Goal: Task Accomplishment & Management: Use online tool/utility

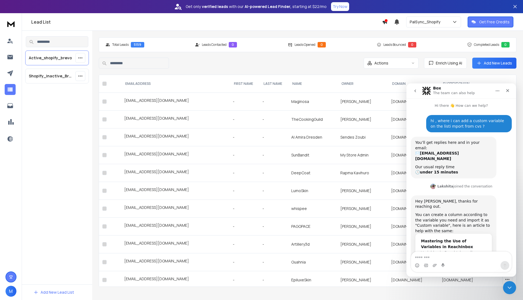
scroll to position [1, 0]
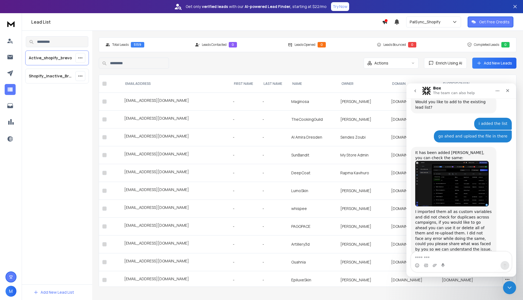
click at [37, 77] on p "Shopify_inactive_Brevo" at bounding box center [51, 75] width 44 height 5
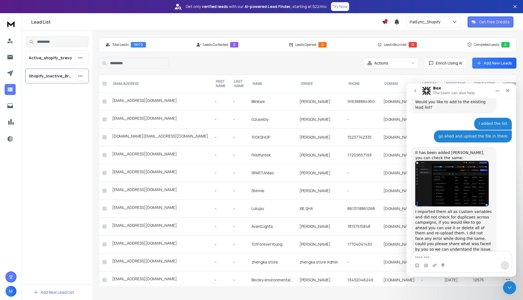
click at [460, 261] on div "Intercom messenger" at bounding box center [461, 265] width 100 height 9
click at [461, 256] on textarea "Message…" at bounding box center [461, 255] width 100 height 9
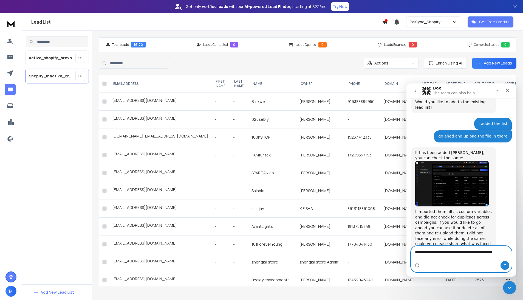
scroll to position [553, 0]
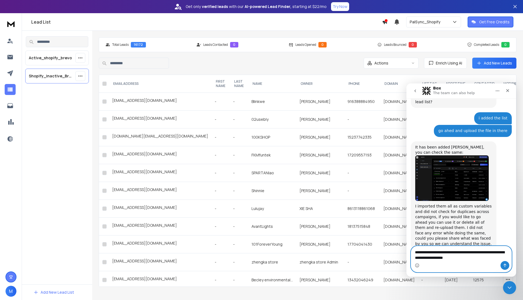
type textarea "**********"
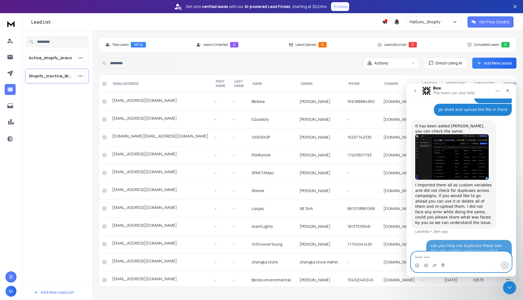
scroll to position [575, 0]
type textarea "**********"
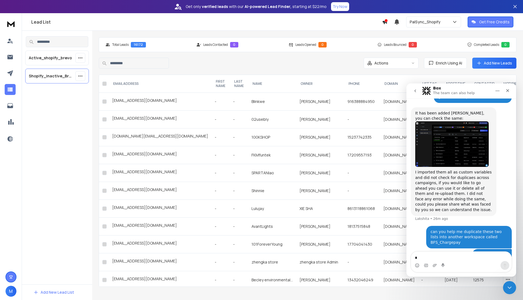
click at [82, 75] on icon "button" at bounding box center [80, 76] width 5 height 5
click at [283, 72] on div "Total Leads 16172 Leads Contacted 0 Leads Opened 0 Leads Bounced 0 Completed Le…" at bounding box center [307, 52] width 431 height 42
click at [48, 54] on div "Active_shopify_brevo" at bounding box center [57, 57] width 64 height 15
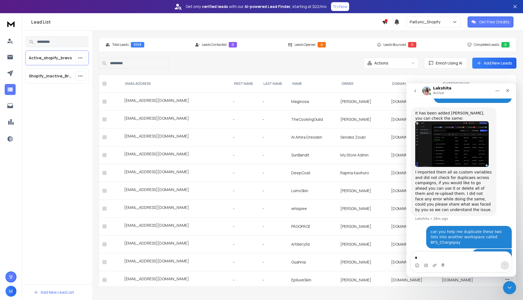
click at [52, 73] on p "Shopify_inactive_Brevo" at bounding box center [51, 75] width 44 height 5
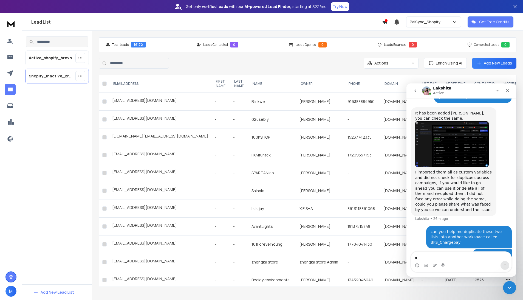
click at [55, 54] on div "Active_shopify_brevo" at bounding box center [57, 57] width 64 height 15
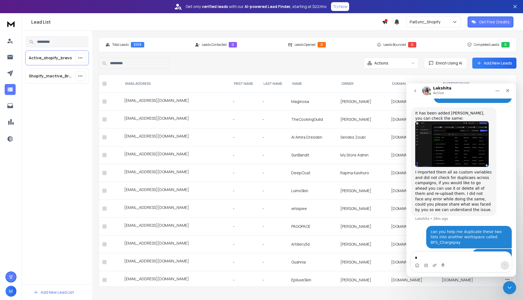
click at [50, 79] on div "Shopify_inactive_Brevo" at bounding box center [57, 76] width 64 height 15
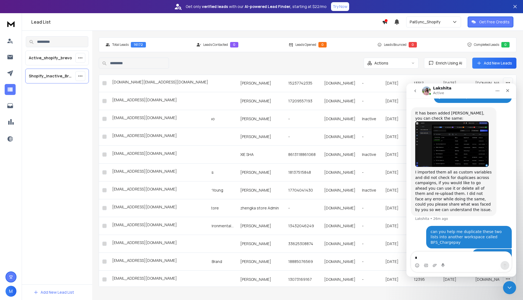
scroll to position [0, 59]
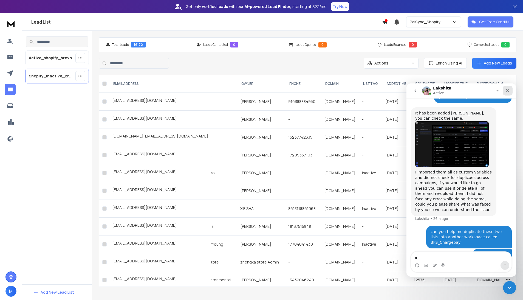
click at [504, 90] on div "Close" at bounding box center [508, 91] width 10 height 10
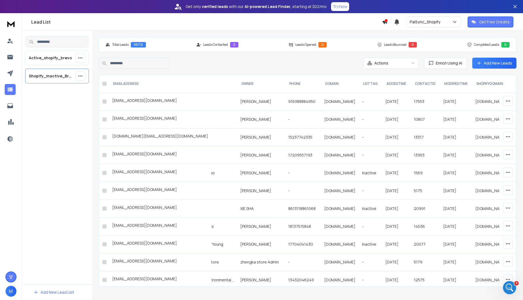
click at [359, 83] on th "listTag" at bounding box center [370, 84] width 23 height 18
click at [413, 67] on button "Actions" at bounding box center [391, 63] width 55 height 11
click at [102, 83] on button "Select this Page" at bounding box center [104, 83] width 4 height 4
click at [445, 63] on div "Actions" at bounding box center [437, 62] width 42 height 5
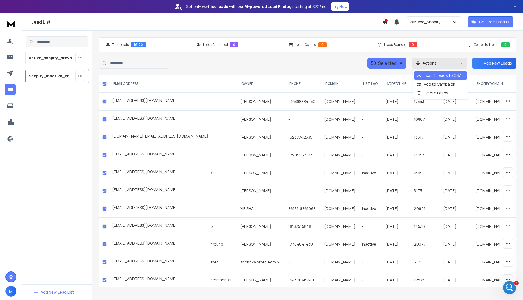
click at [445, 63] on div "Actions" at bounding box center [437, 62] width 42 height 5
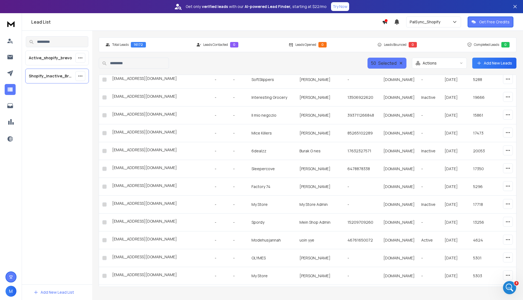
scroll to position [1597, 0]
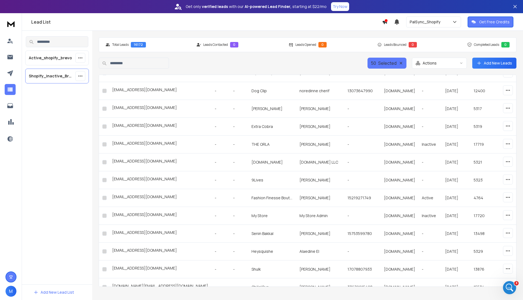
click at [381, 214] on td "[DOMAIN_NAME]" at bounding box center [400, 216] width 38 height 18
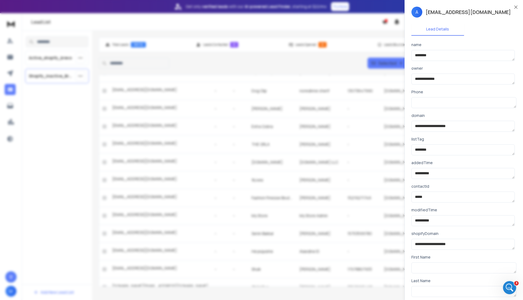
click at [452, 123] on textarea "**********" at bounding box center [462, 126] width 103 height 11
drag, startPoint x: 474, startPoint y: 126, endPoint x: 310, endPoint y: 114, distance: 165.0
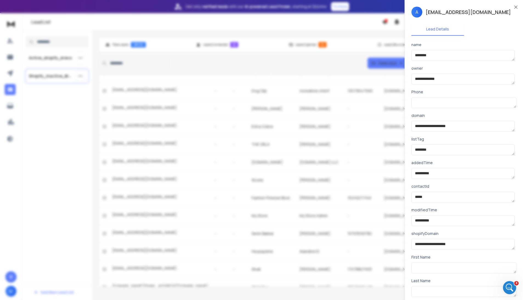
click at [310, 114] on body "Get only verified leads with our AI-powered Lead Finder, starting at $22/mo Try…" at bounding box center [261, 150] width 523 height 300
click at [318, 122] on div at bounding box center [261, 150] width 523 height 300
